Goal: Communication & Community: Answer question/provide support

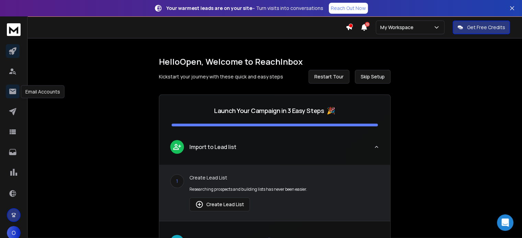
click at [10, 89] on icon at bounding box center [12, 91] width 7 height 5
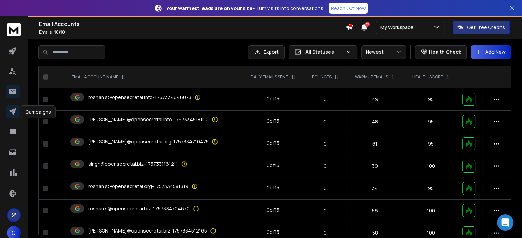
click at [12, 111] on icon at bounding box center [12, 111] width 7 height 7
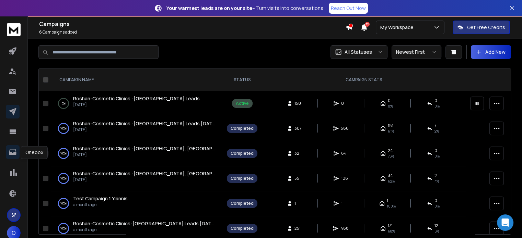
click at [11, 156] on icon at bounding box center [13, 152] width 8 height 8
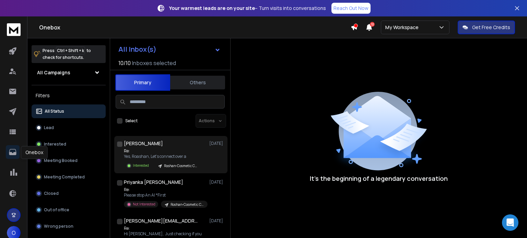
click at [139, 153] on p "Re:" at bounding box center [162, 150] width 77 height 5
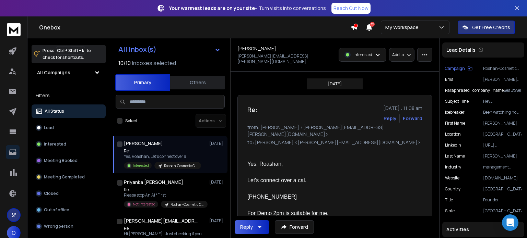
click at [489, 81] on p "[PERSON_NAME][EMAIL_ADDRESS][PERSON_NAME][DOMAIN_NAME]" at bounding box center [502, 79] width 38 height 5
drag, startPoint x: 289, startPoint y: 183, endPoint x: 248, endPoint y: 184, distance: 41.2
click at [248, 193] on div "[PHONE_NUMBER]" at bounding box center [331, 197] width 169 height 8
copy div "[PHONE_NUMBER]"
click at [500, 80] on p "[PERSON_NAME][EMAIL_ADDRESS][PERSON_NAME][DOMAIN_NAME]" at bounding box center [502, 79] width 38 height 5
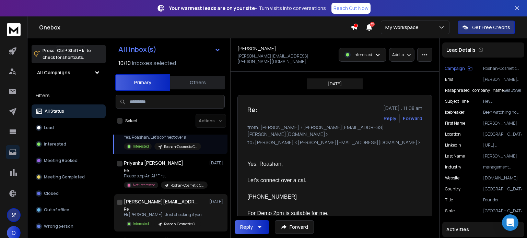
scroll to position [69, 0]
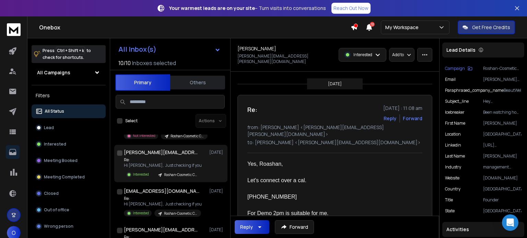
click at [163, 165] on p "Hi [PERSON_NAME], Just checking if you" at bounding box center [163, 165] width 78 height 5
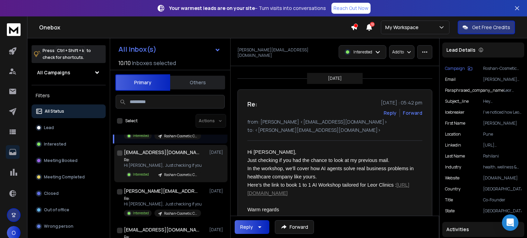
scroll to position [103, 0]
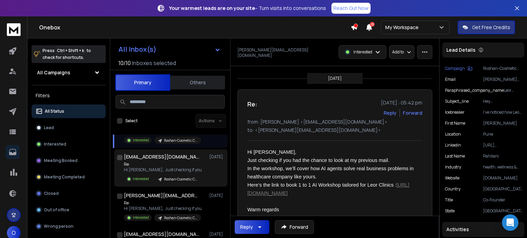
click at [152, 165] on p "Re:" at bounding box center [163, 164] width 78 height 5
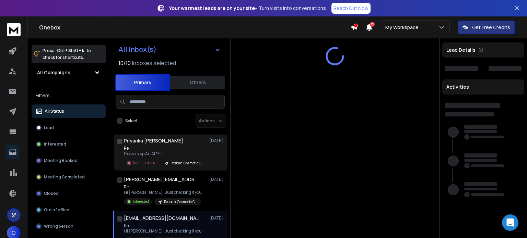
scroll to position [34, 0]
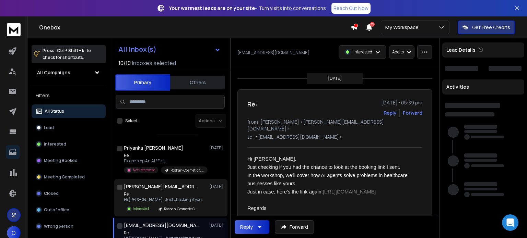
click at [151, 188] on h1 "[PERSON_NAME][EMAIL_ADDRESS][DOMAIN_NAME]" at bounding box center [161, 186] width 75 height 7
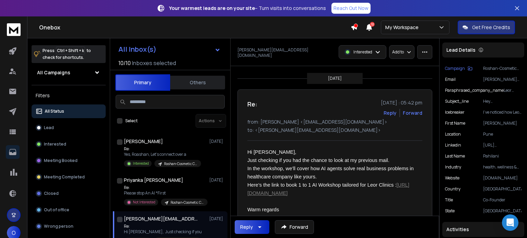
scroll to position [0, 0]
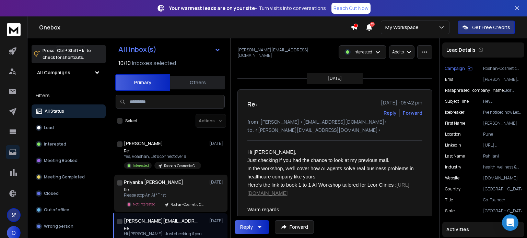
click at [152, 188] on p "Re:" at bounding box center [165, 189] width 82 height 5
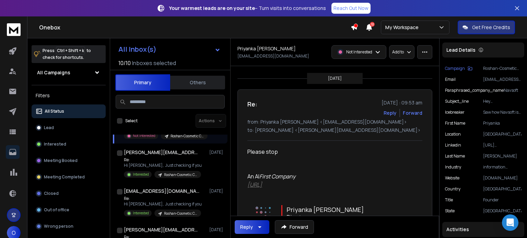
click at [503, 145] on p "[URL][DOMAIN_NAME]" at bounding box center [502, 145] width 38 height 5
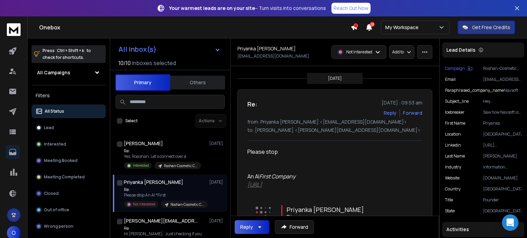
click at [155, 197] on p "Please stop An AI *First" at bounding box center [165, 195] width 82 height 5
